Goal: Task Accomplishment & Management: Manage account settings

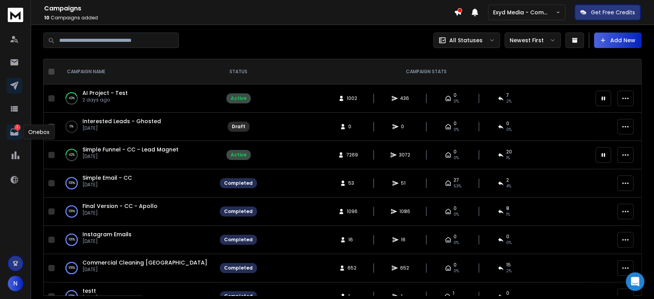
click at [14, 130] on icon at bounding box center [14, 131] width 9 height 9
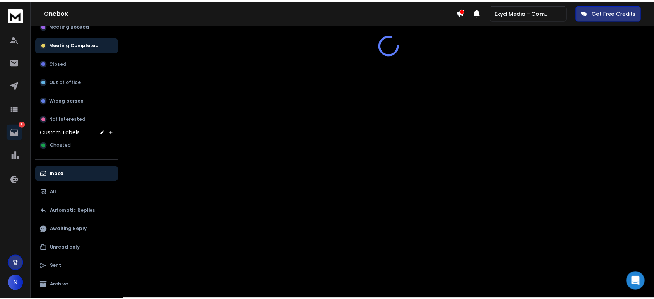
scroll to position [143, 0]
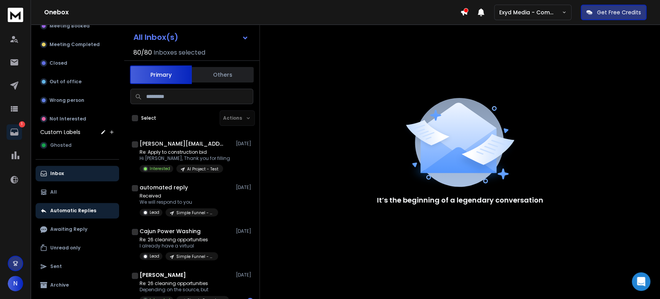
click at [80, 207] on p "Automatic Replies" at bounding box center [73, 210] width 46 height 6
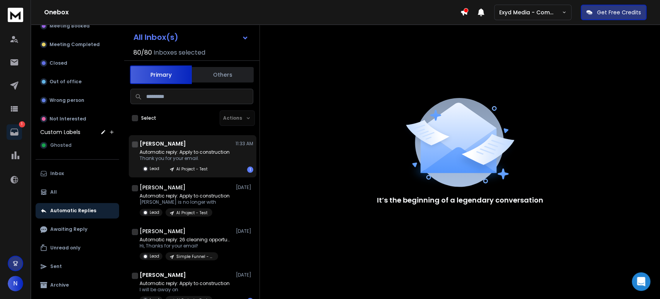
click at [232, 162] on div "Automatic reply: Apply to construction Thank you for your email. Lead AI Projec…" at bounding box center [197, 161] width 114 height 24
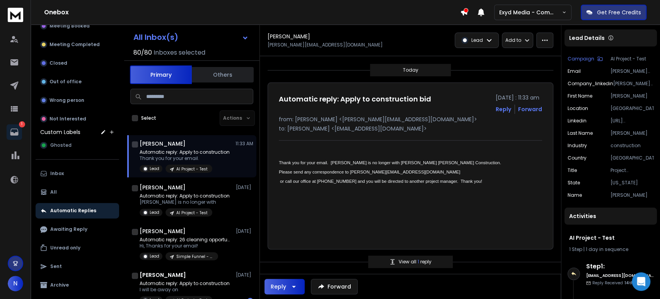
click at [620, 167] on p "Project Manager/Estimator" at bounding box center [632, 170] width 43 height 6
click at [13, 86] on icon at bounding box center [14, 85] width 9 height 9
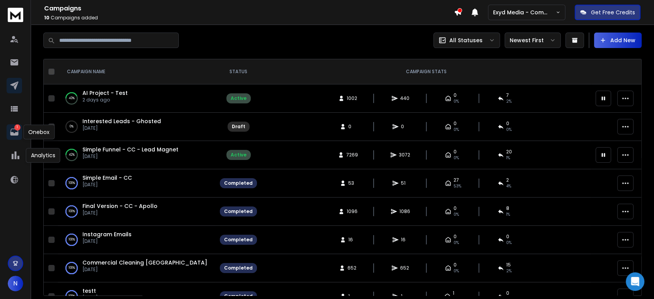
drag, startPoint x: 14, startPoint y: 133, endPoint x: 18, endPoint y: 132, distance: 4.9
click at [14, 133] on icon at bounding box center [14, 131] width 8 height 7
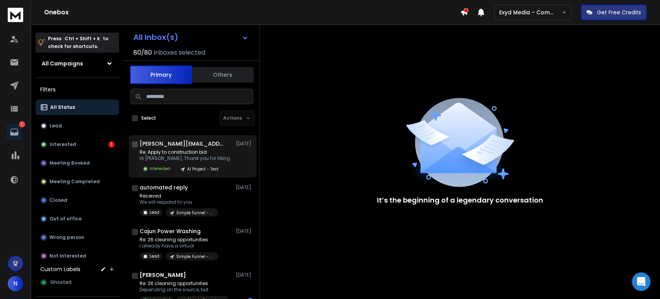
click at [223, 143] on div "[PERSON_NAME][EMAIL_ADDRESS][DOMAIN_NAME] [DATE]" at bounding box center [197, 144] width 114 height 8
